Goal: Task Accomplishment & Management: Use online tool/utility

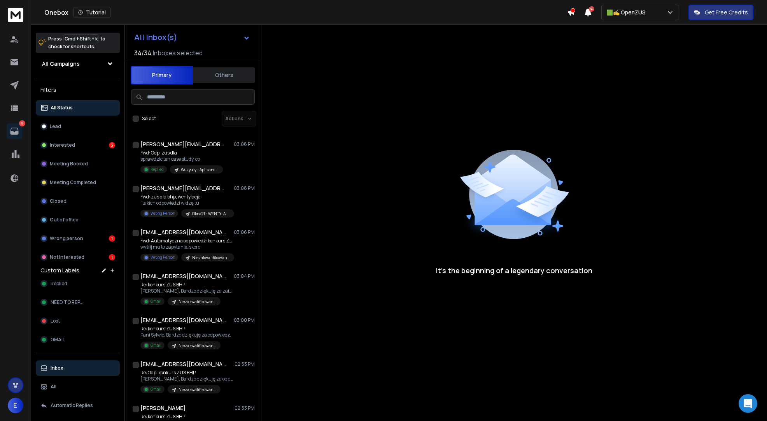
click at [212, 82] on button "Others" at bounding box center [224, 75] width 62 height 17
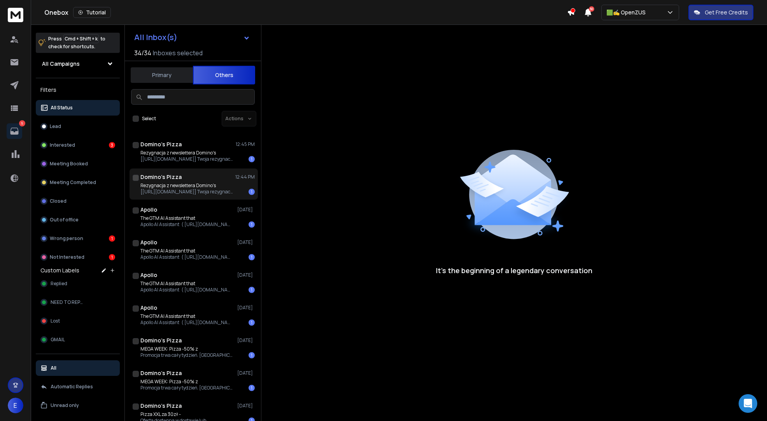
drag, startPoint x: 137, startPoint y: 177, endPoint x: 136, endPoint y: 161, distance: 15.6
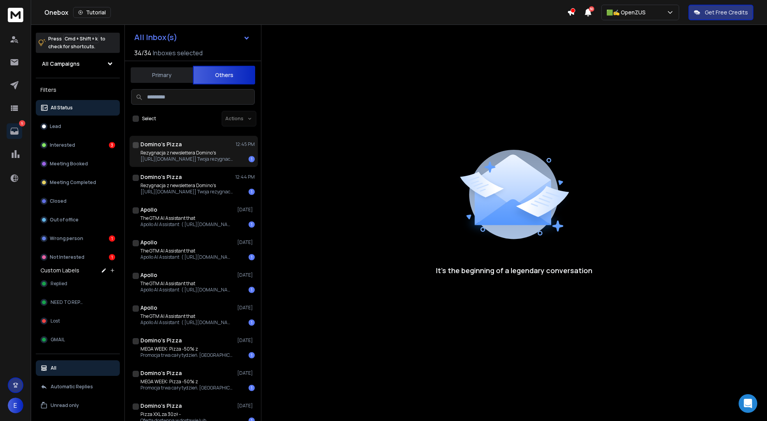
click at [137, 177] on button "button" at bounding box center [136, 178] width 6 height 6
click at [136, 145] on button "button" at bounding box center [136, 145] width 6 height 6
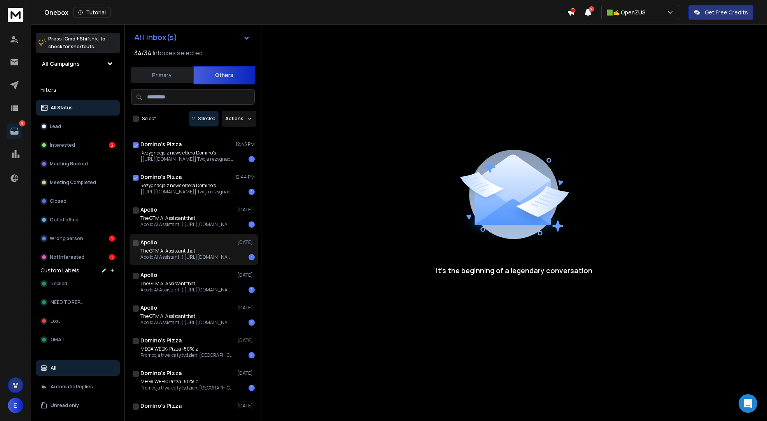
drag, startPoint x: 136, startPoint y: 277, endPoint x: 138, endPoint y: 260, distance: 16.4
click at [136, 276] on button "button" at bounding box center [136, 276] width 6 height 6
drag, startPoint x: 137, startPoint y: 242, endPoint x: 136, endPoint y: 224, distance: 18.3
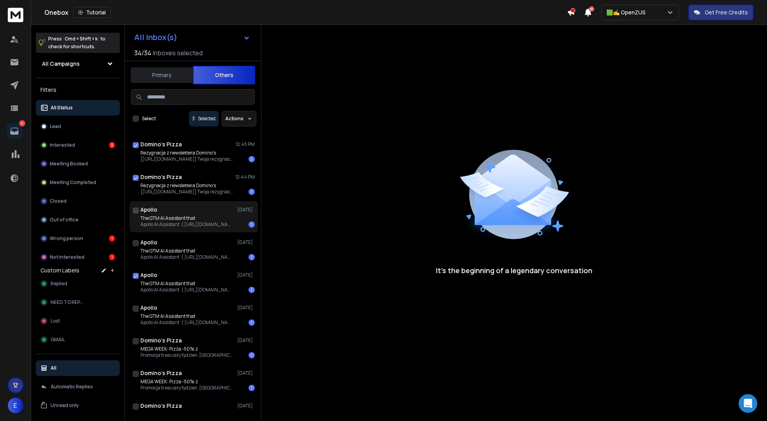
click at [137, 242] on button "button" at bounding box center [136, 243] width 6 height 6
click at [137, 208] on button "button" at bounding box center [136, 210] width 6 height 6
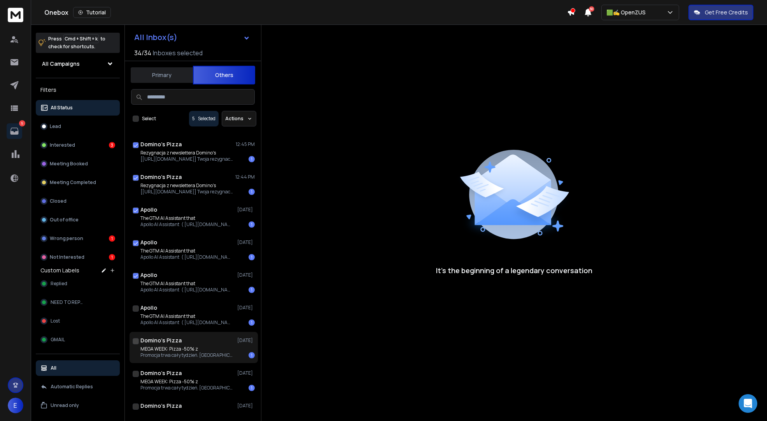
click at [136, 341] on button "button" at bounding box center [136, 341] width 6 height 6
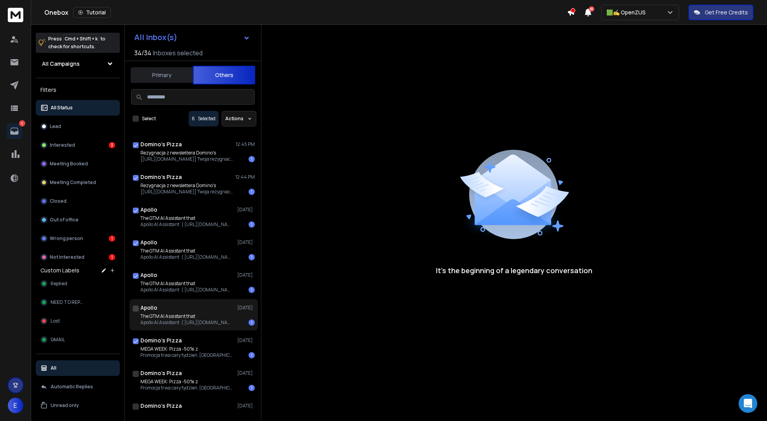
click at [138, 307] on button "button" at bounding box center [136, 308] width 6 height 6
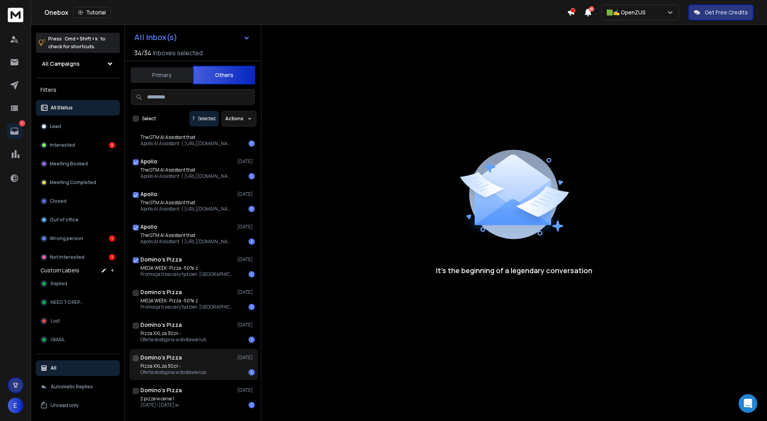
scroll to position [131, 0]
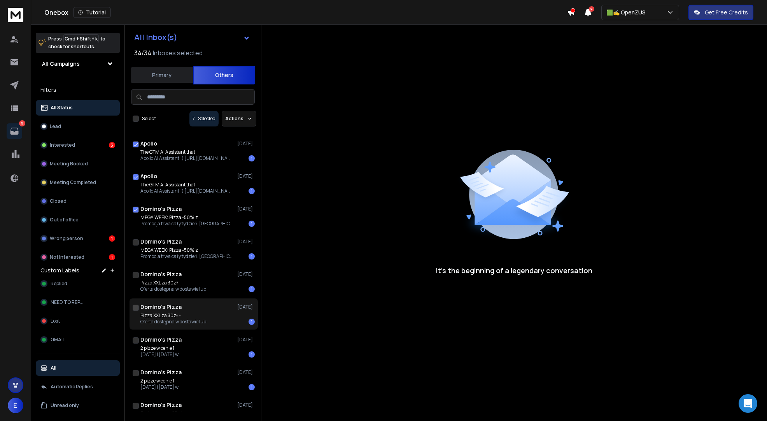
click at [137, 307] on button "button" at bounding box center [136, 308] width 6 height 6
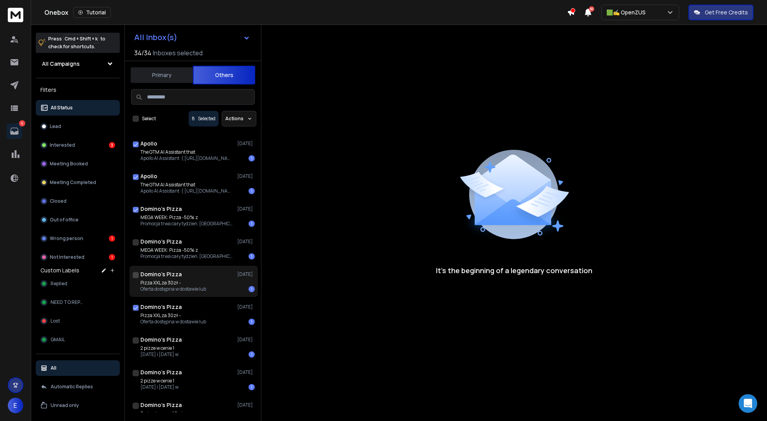
click at [135, 274] on button "button" at bounding box center [136, 275] width 6 height 6
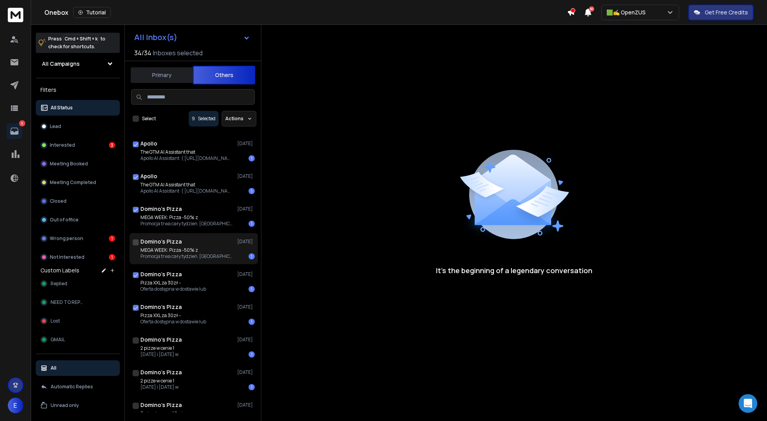
click at [137, 243] on button "button" at bounding box center [136, 242] width 6 height 6
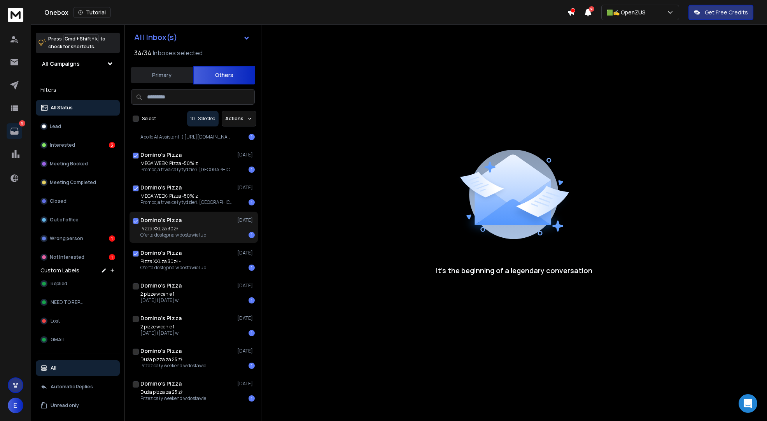
scroll to position [196, 0]
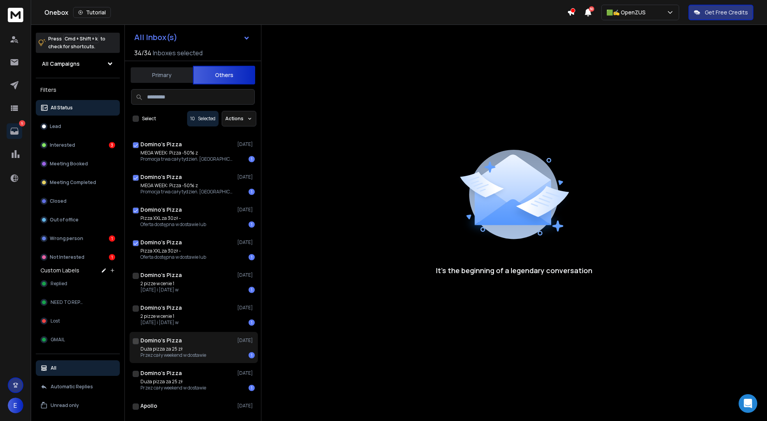
drag, startPoint x: 135, startPoint y: 374, endPoint x: 135, endPoint y: 361, distance: 13.2
click at [135, 374] on button "button" at bounding box center [136, 374] width 6 height 6
drag, startPoint x: 136, startPoint y: 341, endPoint x: 137, endPoint y: 335, distance: 5.5
click at [136, 341] on button "button" at bounding box center [136, 341] width 6 height 6
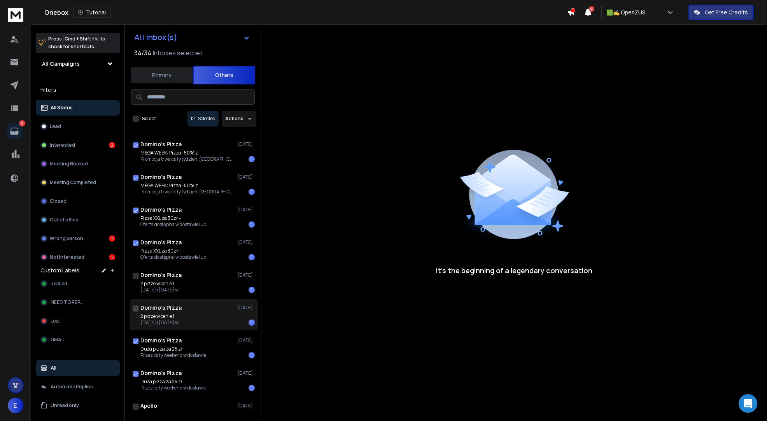
click at [137, 307] on button "button" at bounding box center [136, 308] width 6 height 6
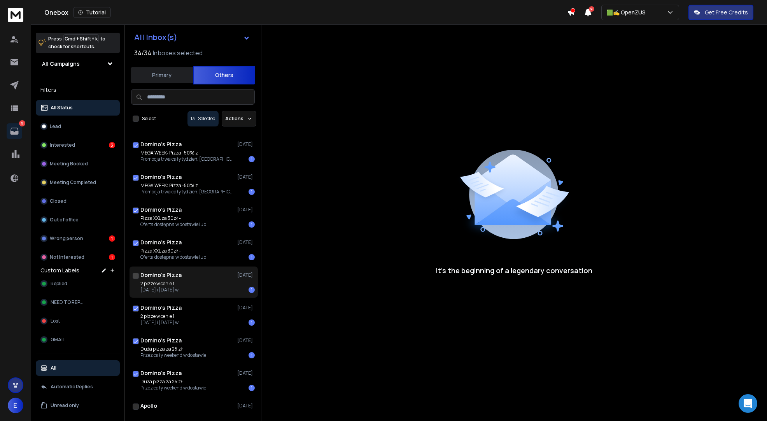
click at [136, 274] on button "button" at bounding box center [136, 276] width 6 height 6
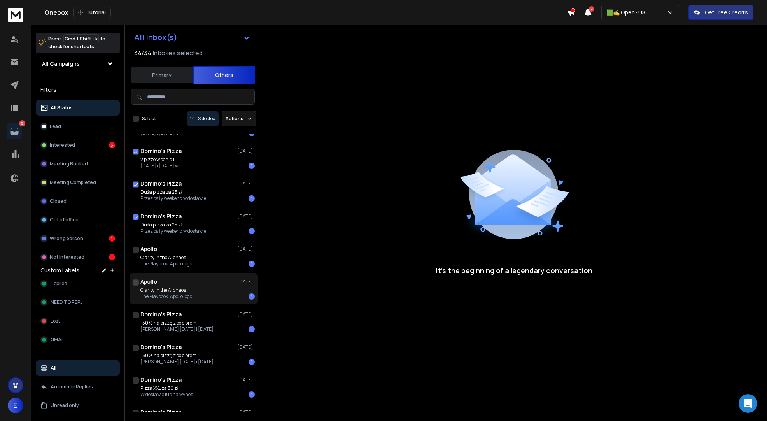
scroll to position [355, 0]
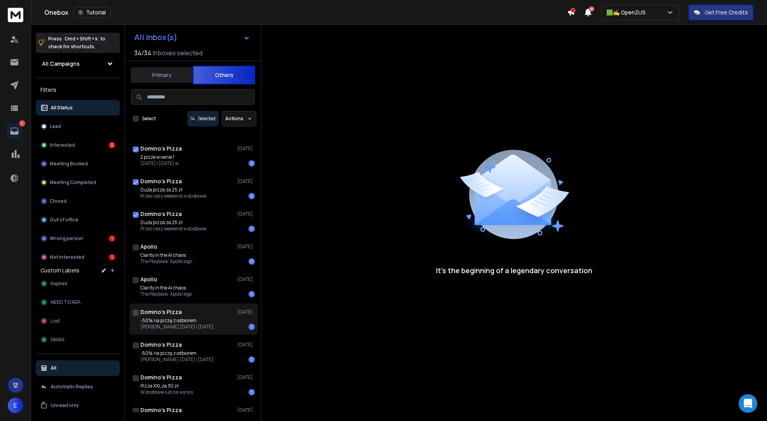
click at [135, 313] on button "button" at bounding box center [136, 313] width 6 height 6
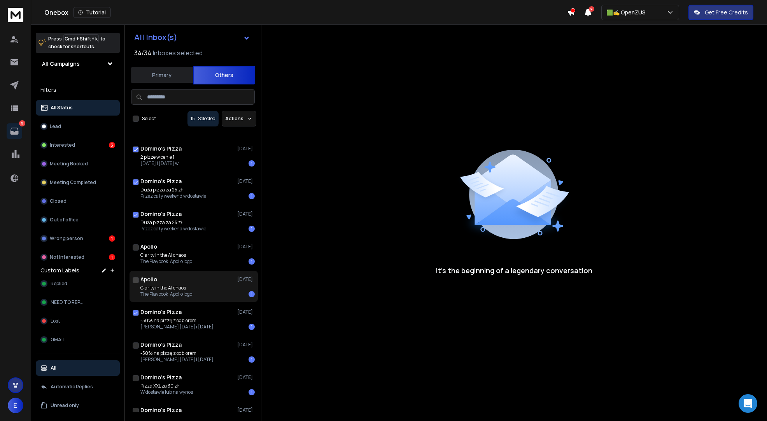
click at [136, 281] on button "button" at bounding box center [136, 280] width 6 height 6
click at [135, 247] on button "button" at bounding box center [136, 247] width 6 height 6
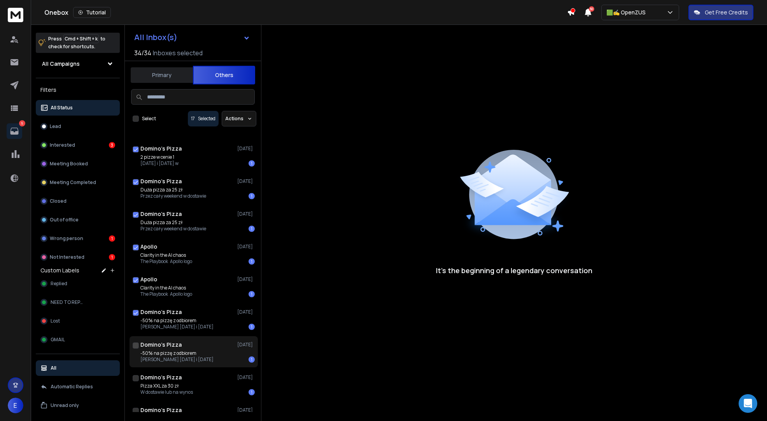
click at [137, 345] on button "button" at bounding box center [136, 345] width 6 height 6
drag, startPoint x: 134, startPoint y: 377, endPoint x: 143, endPoint y: 366, distance: 14.3
click at [134, 377] on button "button" at bounding box center [136, 378] width 6 height 6
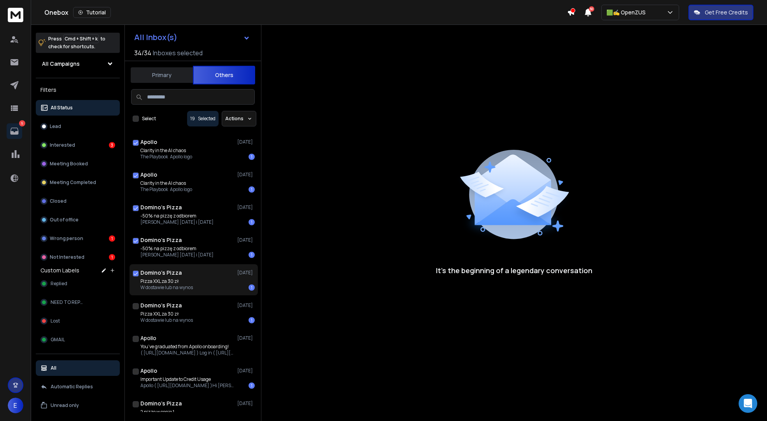
scroll to position [497, 0]
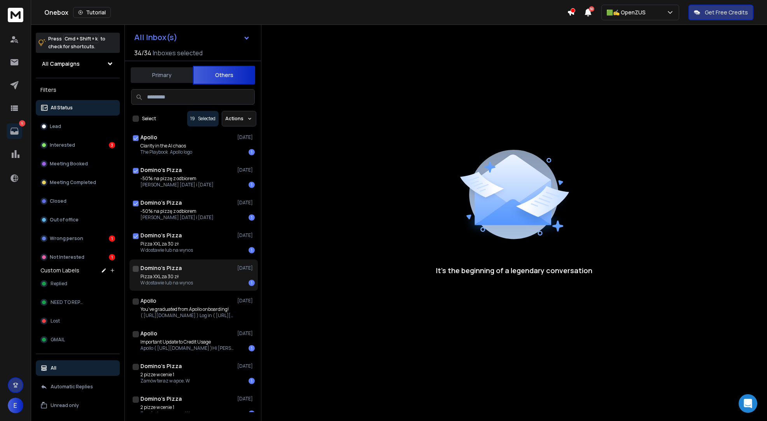
click at [135, 268] on button "button" at bounding box center [136, 269] width 6 height 6
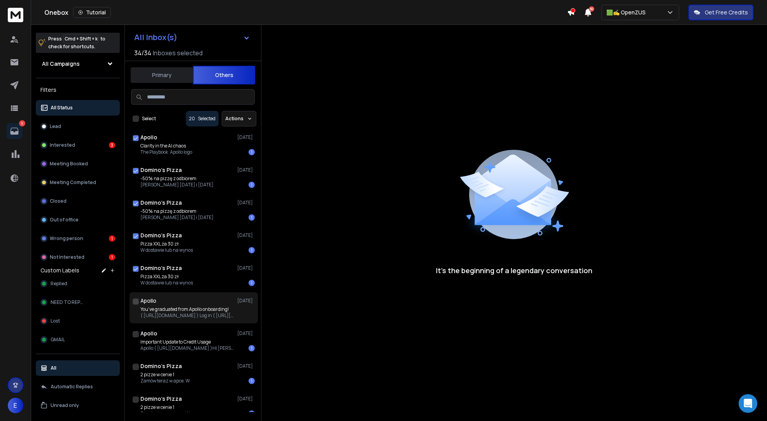
click at [136, 303] on button "button" at bounding box center [136, 301] width 6 height 6
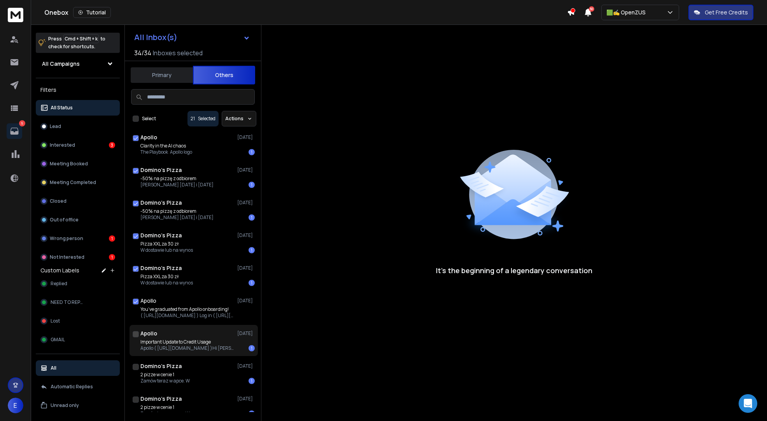
click at [135, 334] on button "button" at bounding box center [136, 334] width 6 height 6
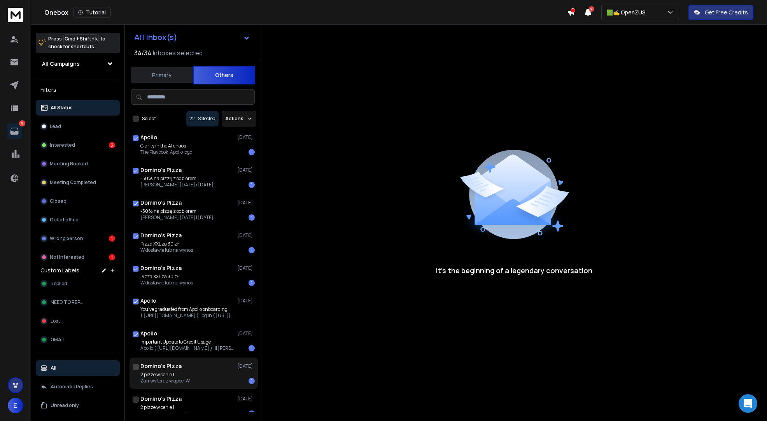
click at [134, 364] on button "button" at bounding box center [136, 367] width 6 height 6
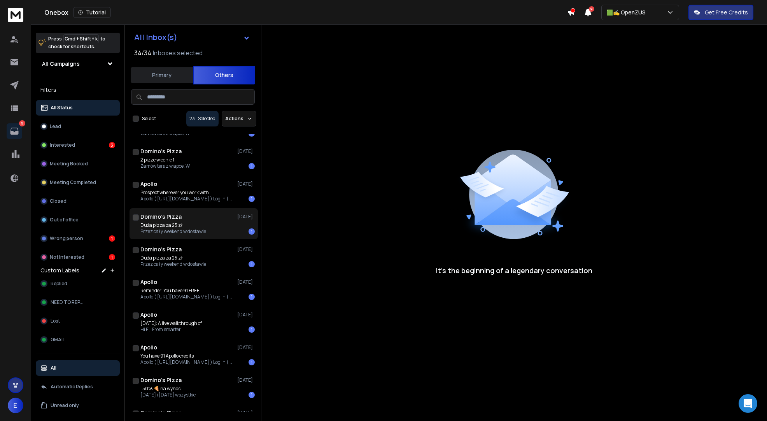
scroll to position [745, 0]
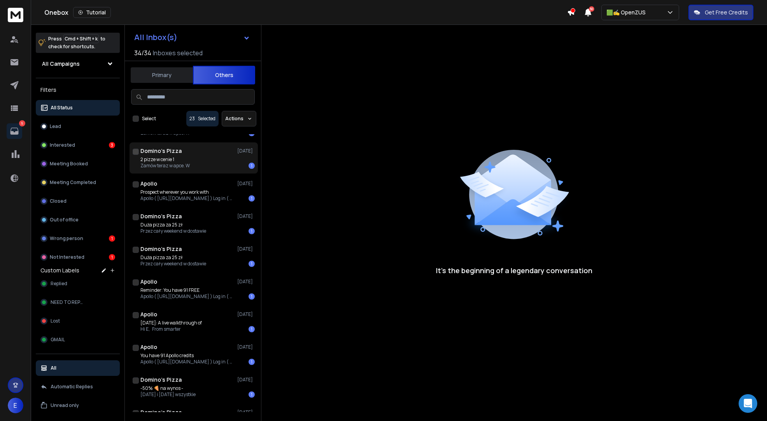
click at [136, 151] on button "button" at bounding box center [136, 152] width 6 height 6
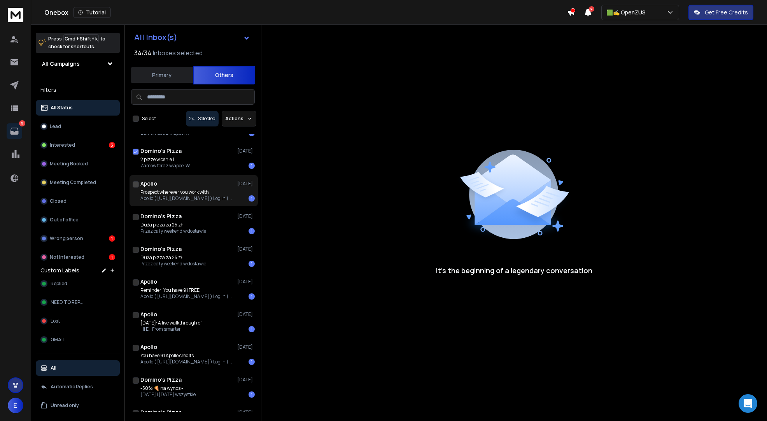
click at [136, 185] on button "button" at bounding box center [136, 184] width 6 height 6
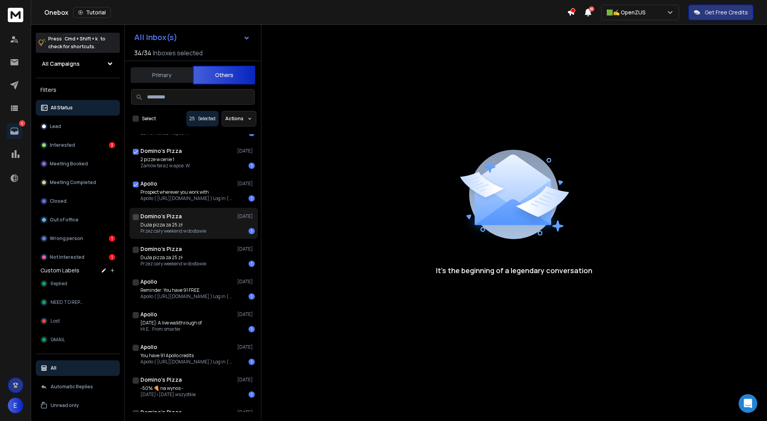
drag, startPoint x: 135, startPoint y: 216, endPoint x: 136, endPoint y: 224, distance: 8.2
click at [135, 217] on button "button" at bounding box center [136, 217] width 6 height 6
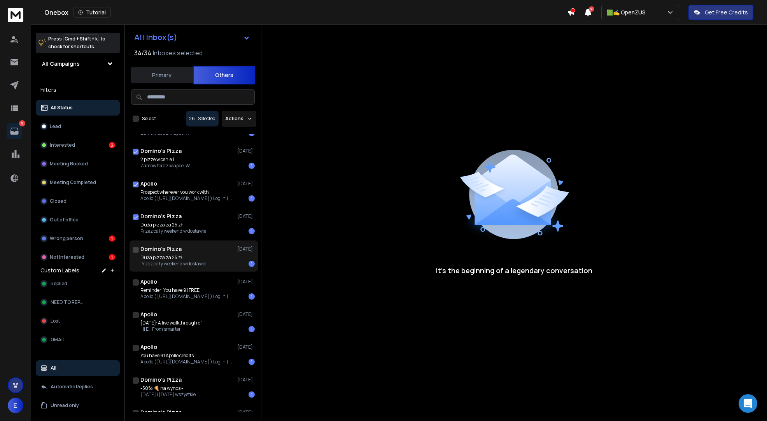
click at [136, 249] on button "button" at bounding box center [136, 250] width 6 height 6
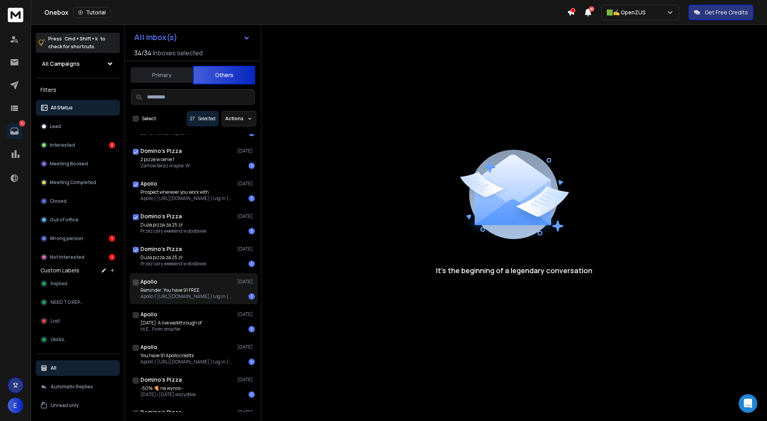
click at [135, 282] on button "button" at bounding box center [136, 282] width 6 height 6
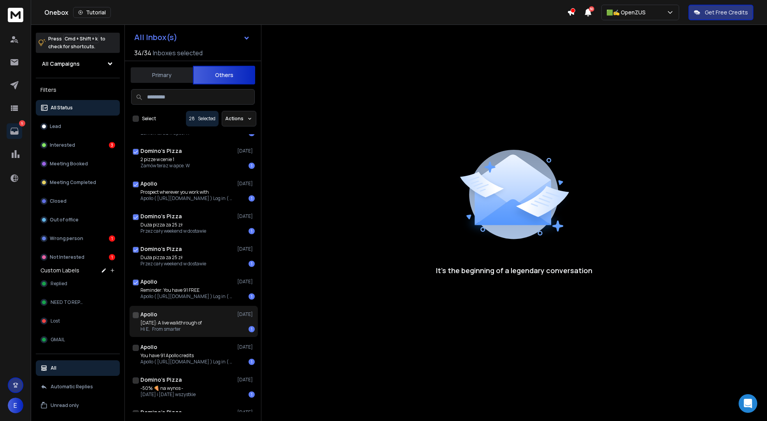
drag, startPoint x: 134, startPoint y: 315, endPoint x: 134, endPoint y: 319, distance: 3.9
click at [134, 315] on button "button" at bounding box center [136, 315] width 6 height 6
drag, startPoint x: 135, startPoint y: 348, endPoint x: 145, endPoint y: 325, distance: 25.6
click at [135, 348] on button "button" at bounding box center [136, 348] width 6 height 6
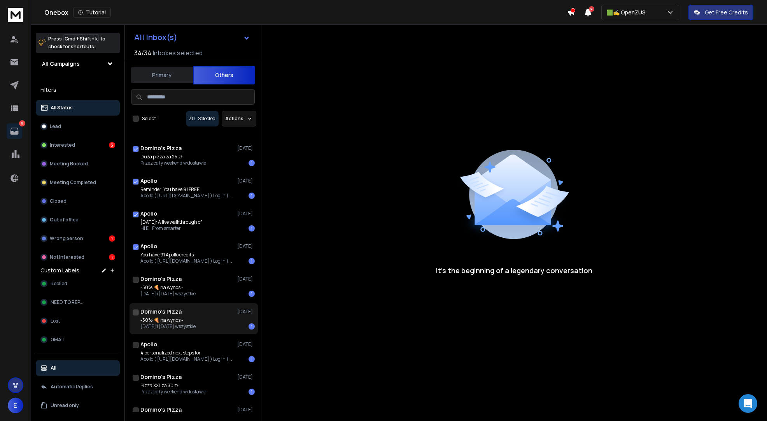
scroll to position [882, 0]
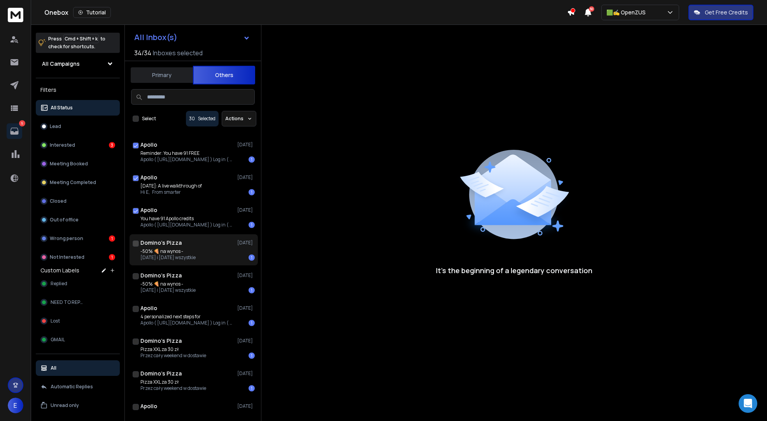
click at [137, 242] on button "button" at bounding box center [136, 243] width 6 height 6
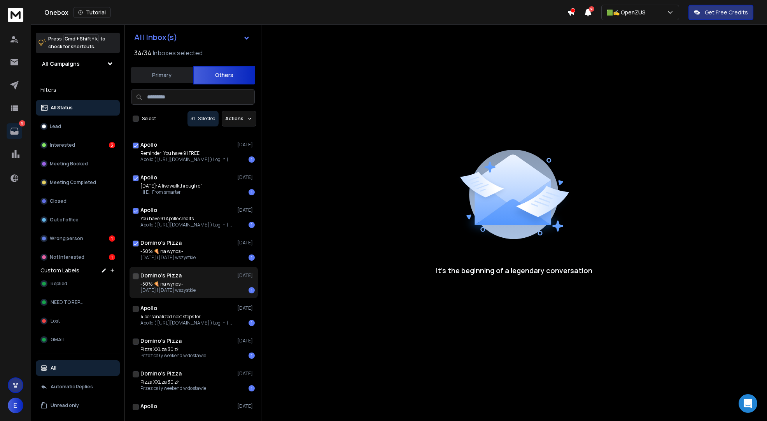
click at [135, 274] on button "button" at bounding box center [136, 276] width 6 height 6
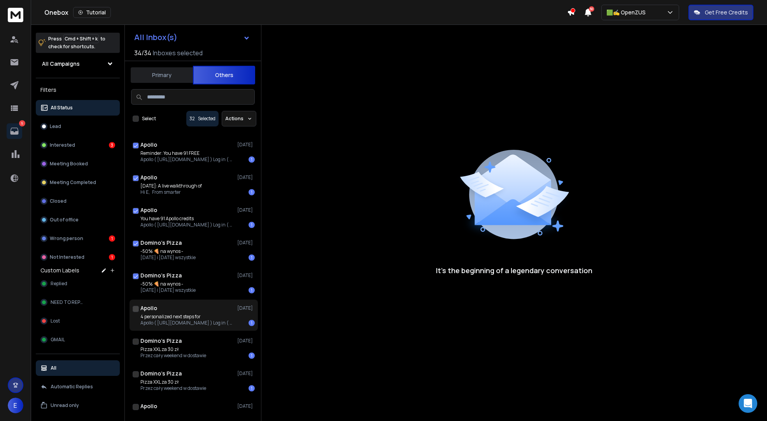
click at [139, 310] on div "Apollo 17 Aug 4 personalized next steps for Apollo ( https://app.apollo.io/?utm…" at bounding box center [194, 314] width 128 height 31
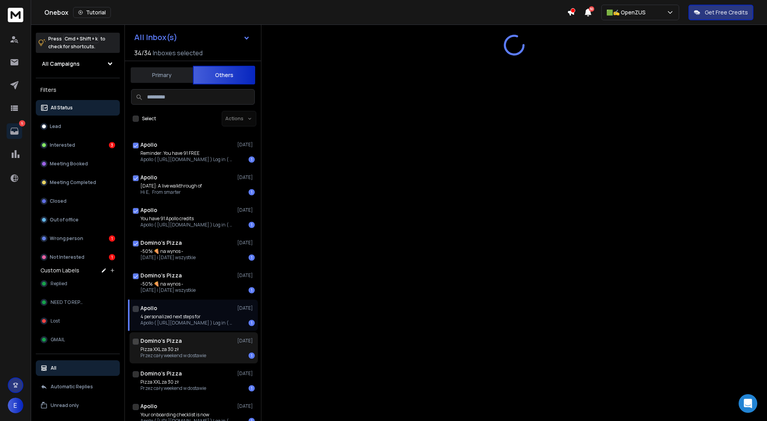
drag, startPoint x: 137, startPoint y: 341, endPoint x: 137, endPoint y: 346, distance: 4.7
click at [137, 341] on button "button" at bounding box center [136, 341] width 6 height 6
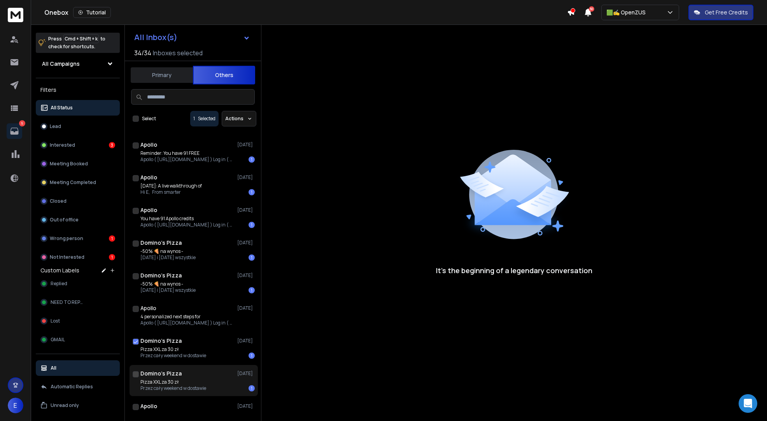
click at [135, 373] on button "button" at bounding box center [136, 374] width 6 height 6
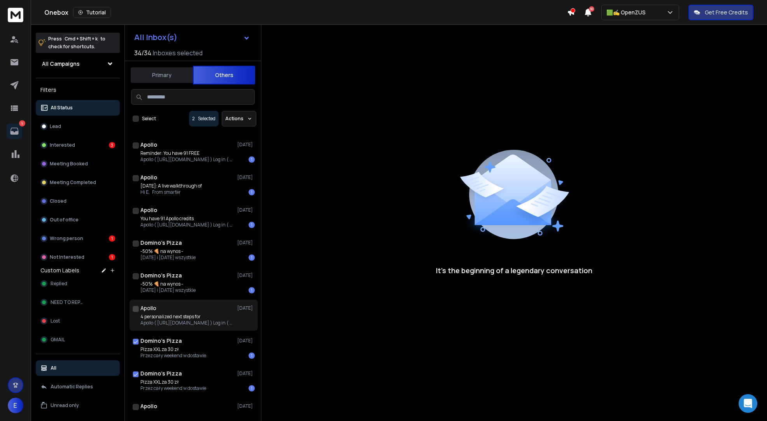
click at [136, 309] on button "button" at bounding box center [136, 309] width 6 height 6
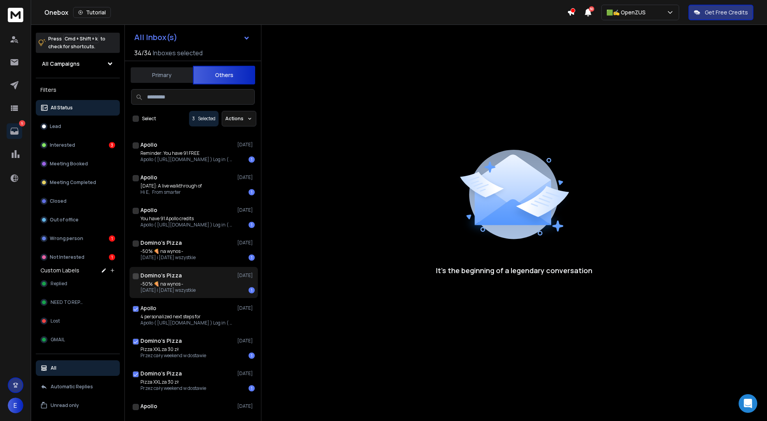
click at [134, 274] on button "button" at bounding box center [136, 276] width 6 height 6
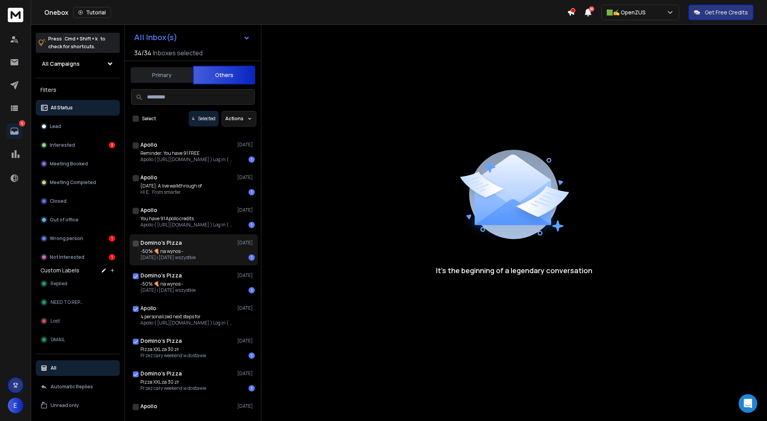
click at [136, 241] on button "button" at bounding box center [136, 243] width 6 height 6
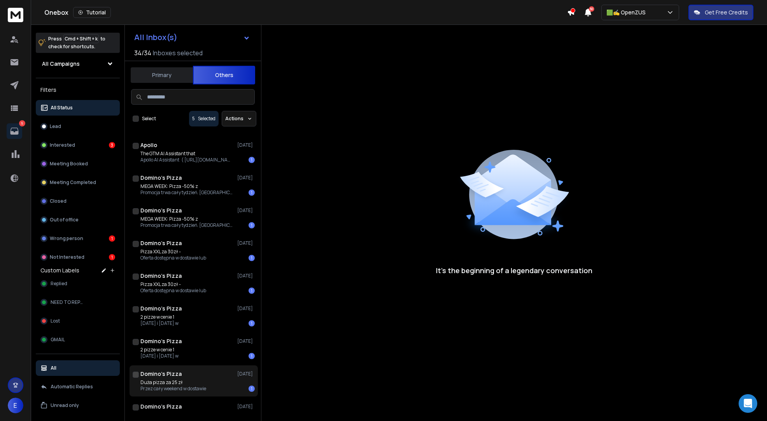
scroll to position [0, 0]
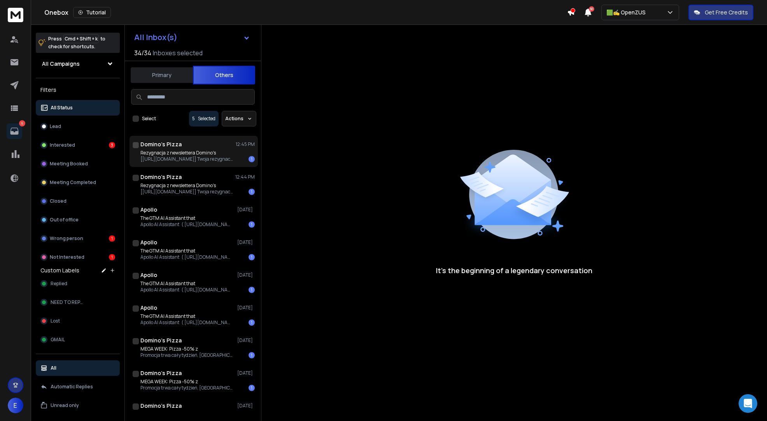
drag, startPoint x: 136, startPoint y: 177, endPoint x: 139, endPoint y: 163, distance: 14.7
click at [136, 177] on button "button" at bounding box center [136, 178] width 6 height 6
click at [137, 144] on button "button" at bounding box center [136, 145] width 6 height 6
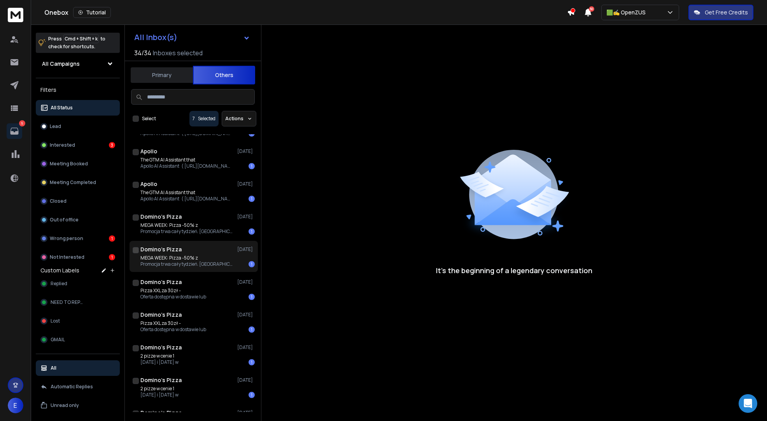
scroll to position [149, 0]
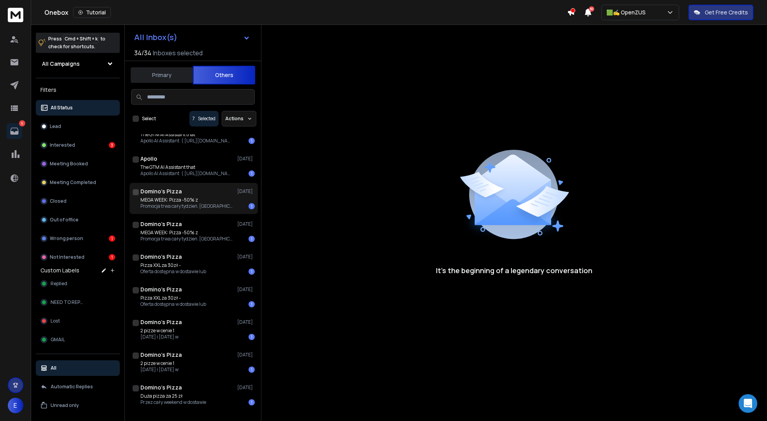
drag, startPoint x: 136, startPoint y: 223, endPoint x: 137, endPoint y: 214, distance: 9.8
click at [136, 223] on button "button" at bounding box center [136, 225] width 6 height 6
drag, startPoint x: 134, startPoint y: 190, endPoint x: 136, endPoint y: 200, distance: 9.8
click at [135, 190] on button "button" at bounding box center [136, 192] width 6 height 6
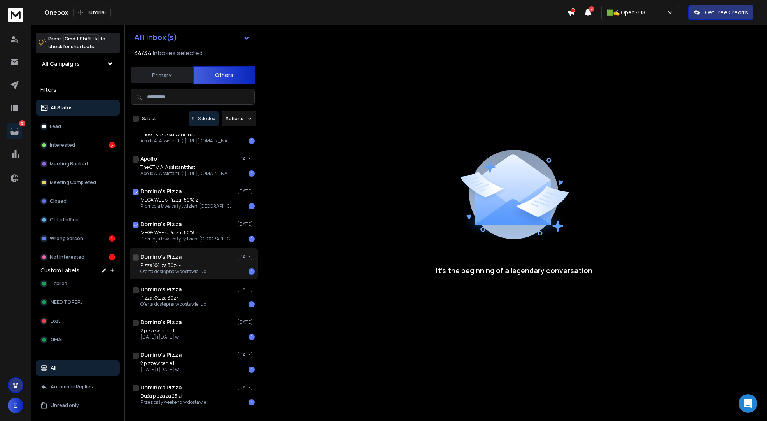
click at [137, 256] on button "button" at bounding box center [136, 257] width 6 height 6
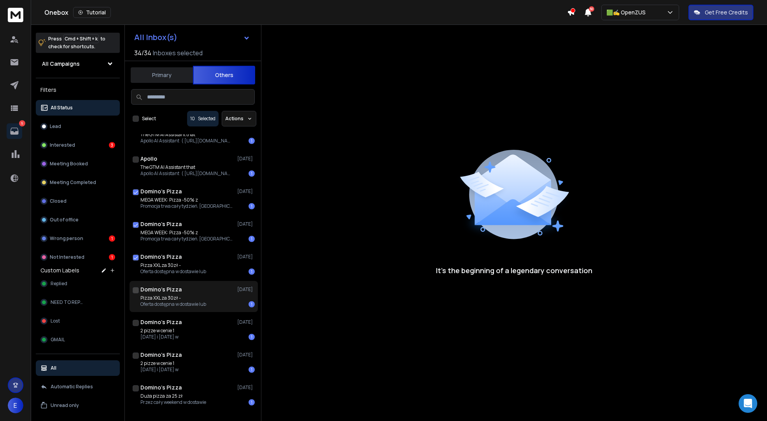
click at [135, 291] on button "button" at bounding box center [136, 290] width 6 height 6
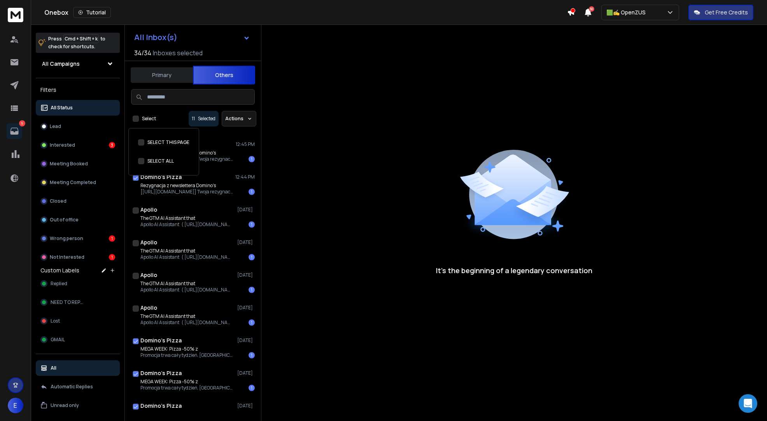
click at [135, 117] on button "SELECT THIS PAGE" at bounding box center [136, 119] width 6 height 6
click at [153, 161] on button "SELECT THIS PAGE" at bounding box center [152, 161] width 6 height 6
click at [237, 117] on p "Actions" at bounding box center [234, 119] width 18 height 6
click at [234, 138] on div "Delete email" at bounding box center [229, 136] width 43 height 8
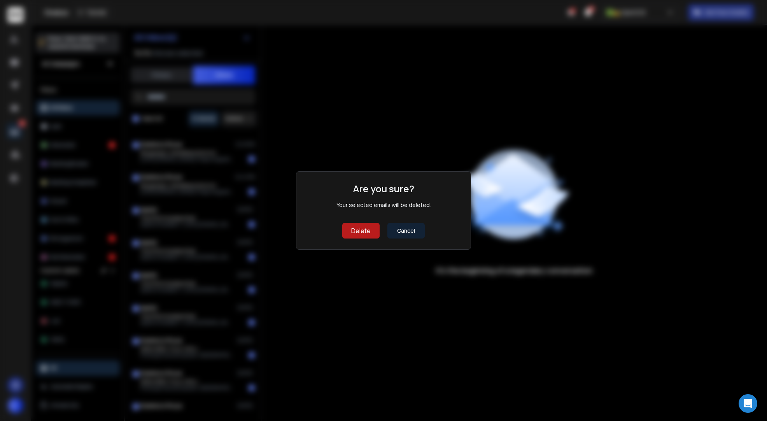
click at [369, 225] on button "Delete" at bounding box center [360, 231] width 37 height 16
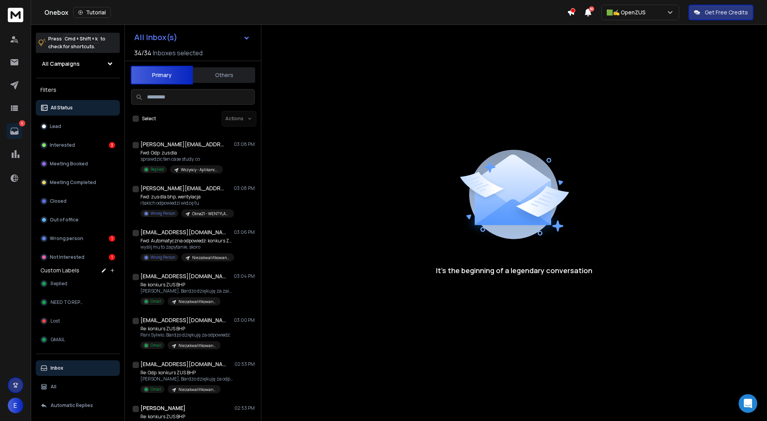
click at [228, 84] on div "Primary Others Select Actions j.banas@openzus.pl 03:08 PM Fwd: Odp: zus dla spr…" at bounding box center [193, 256] width 136 height 378
click at [224, 75] on button "Others" at bounding box center [224, 75] width 62 height 17
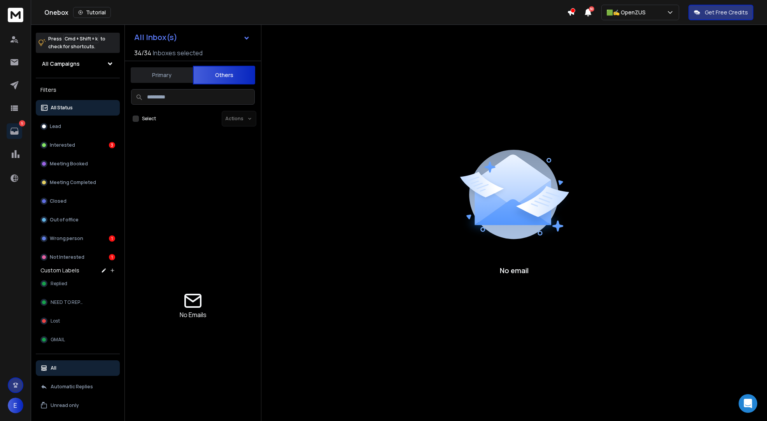
click at [183, 76] on button "Primary" at bounding box center [162, 75] width 62 height 17
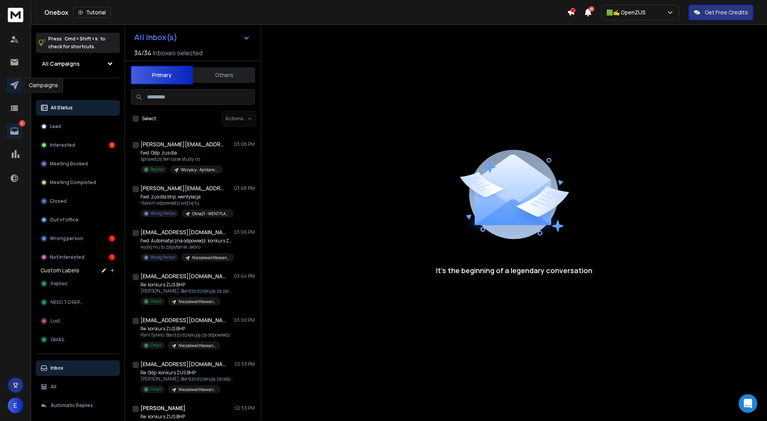
click at [18, 82] on icon at bounding box center [14, 85] width 9 height 9
